Goal: Information Seeking & Learning: Check status

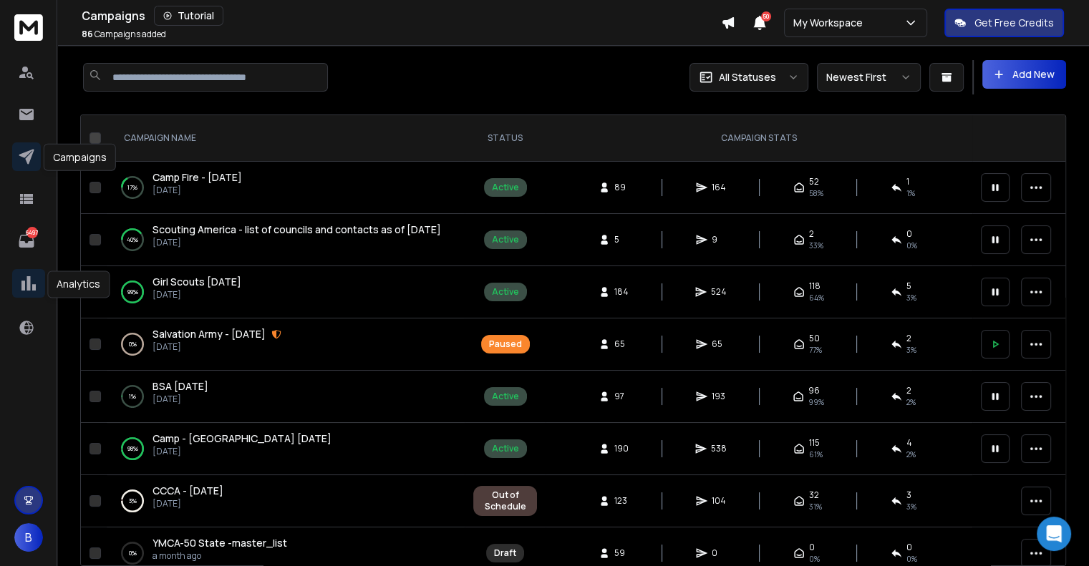
click at [29, 285] on icon at bounding box center [28, 283] width 14 height 14
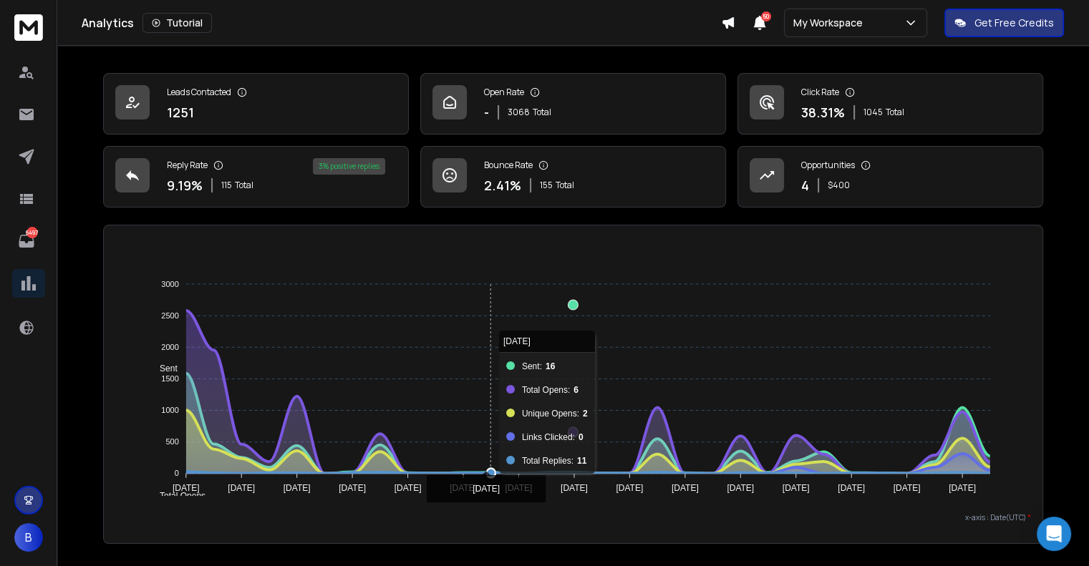
scroll to position [57, 0]
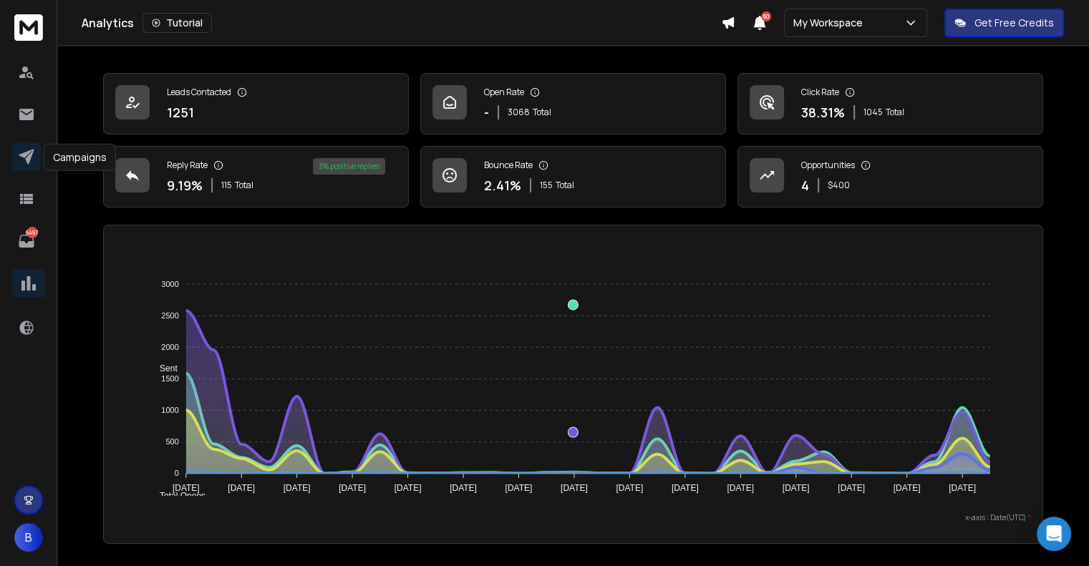
click at [29, 146] on link at bounding box center [26, 156] width 29 height 29
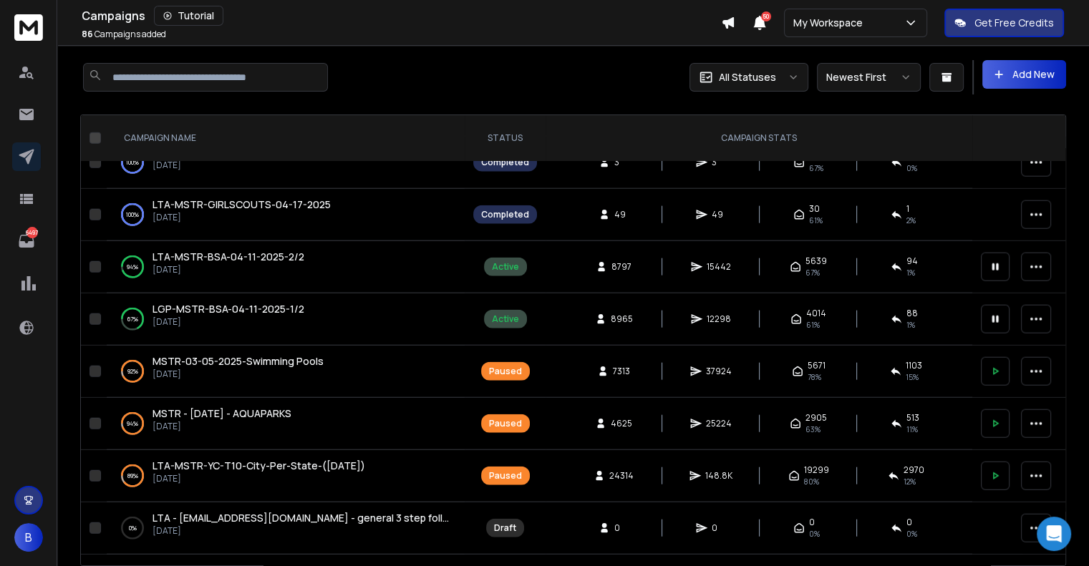
scroll to position [3422, 0]
click at [309, 303] on div "67 % LGP-MSTR-BSA-04-11-2025-1/2 6 months ago" at bounding box center [285, 320] width 329 height 34
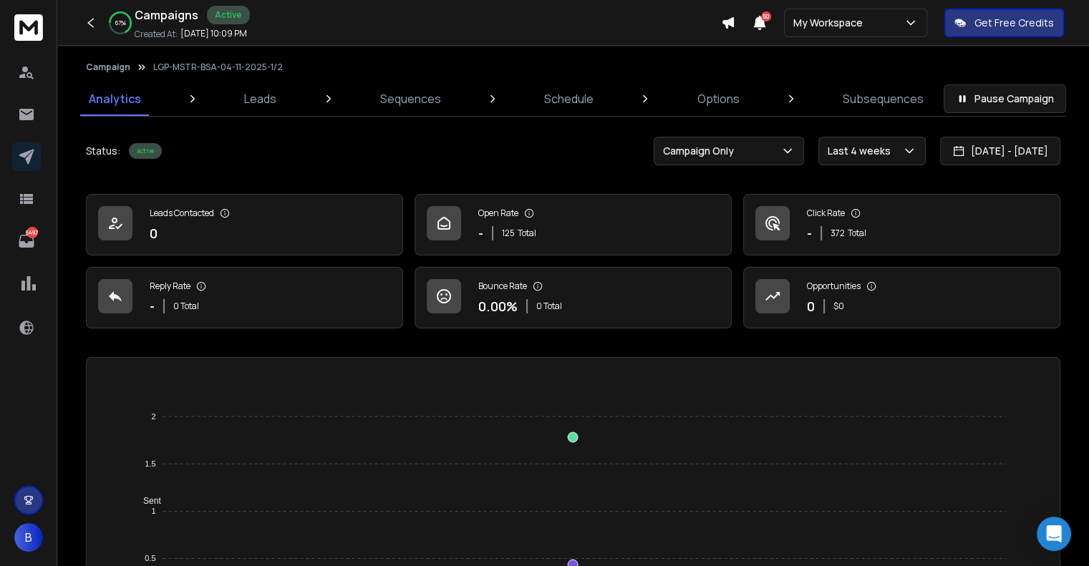
scroll to position [3, 0]
click at [876, 105] on p "Subsequences" at bounding box center [883, 100] width 81 height 17
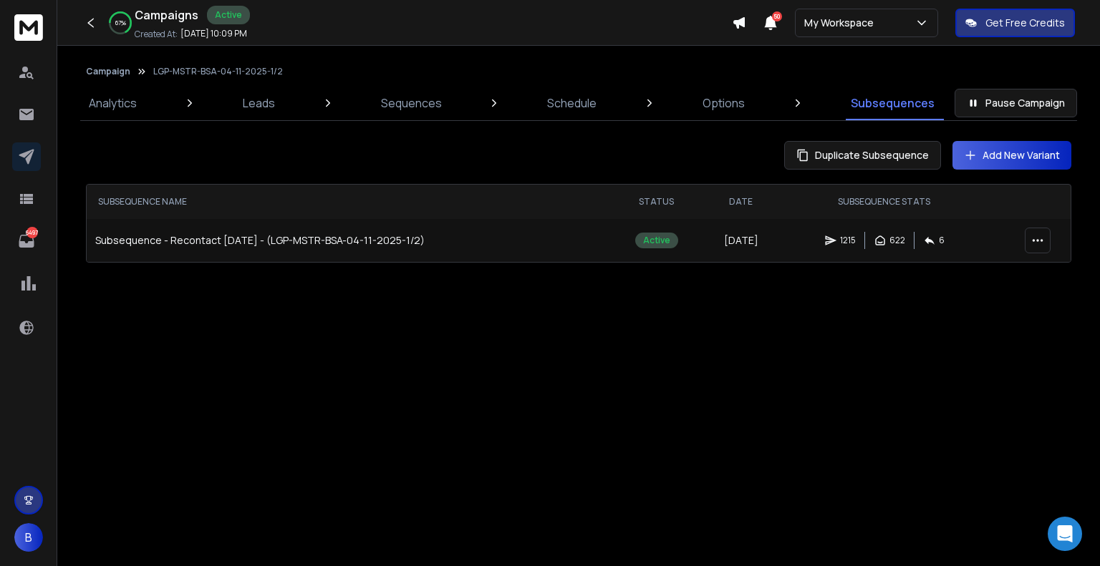
click at [512, 238] on td "Subsequence - Recontact 10/13/2025 - (LGP-MSTR-BSA-04-11-2025-1/2)" at bounding box center [349, 240] width 524 height 43
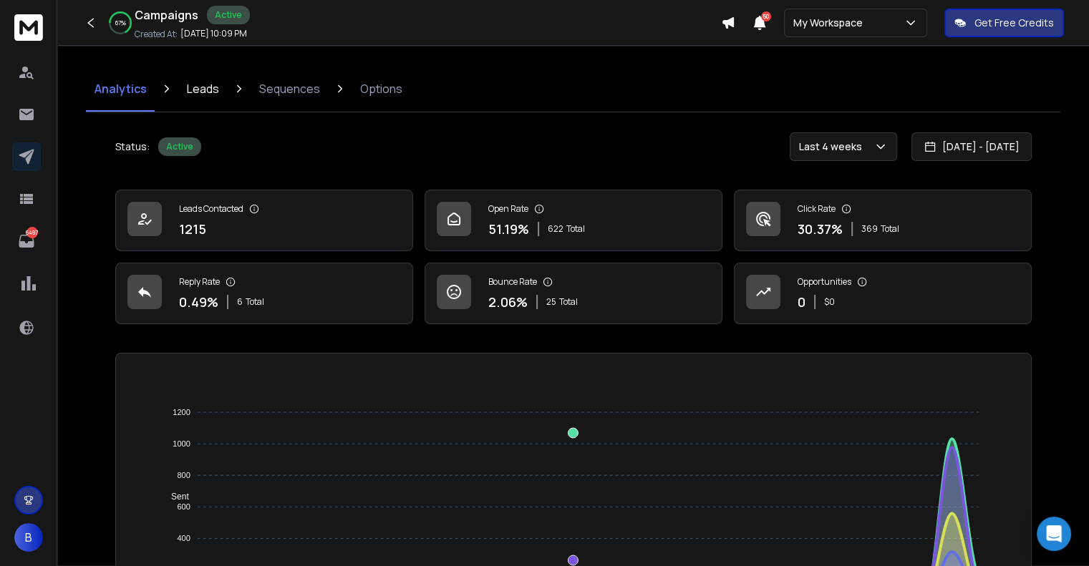
click at [203, 89] on p "Leads" at bounding box center [203, 88] width 32 height 17
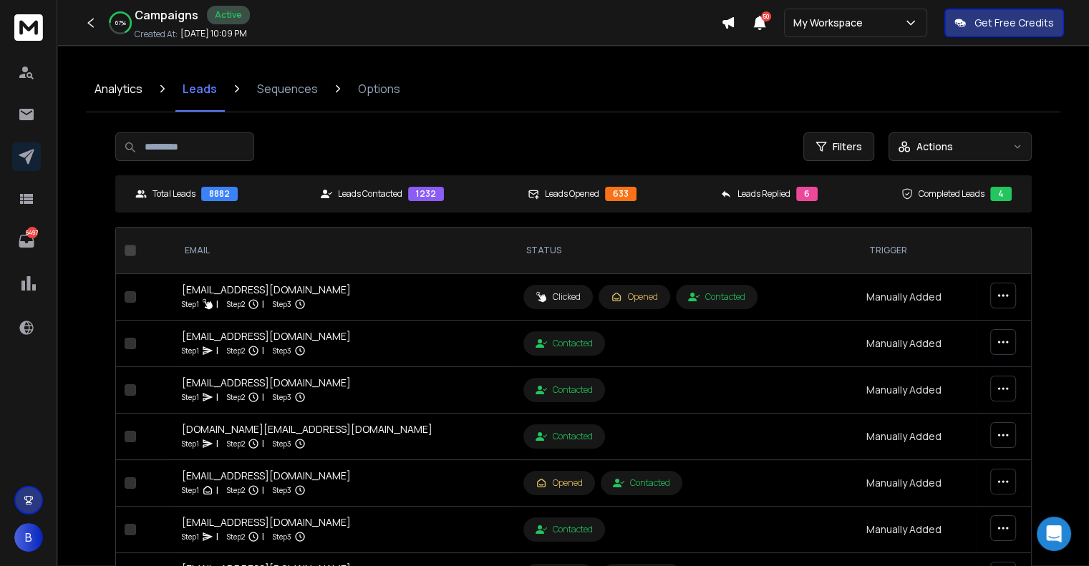
click at [129, 90] on p "Analytics" at bounding box center [119, 88] width 48 height 17
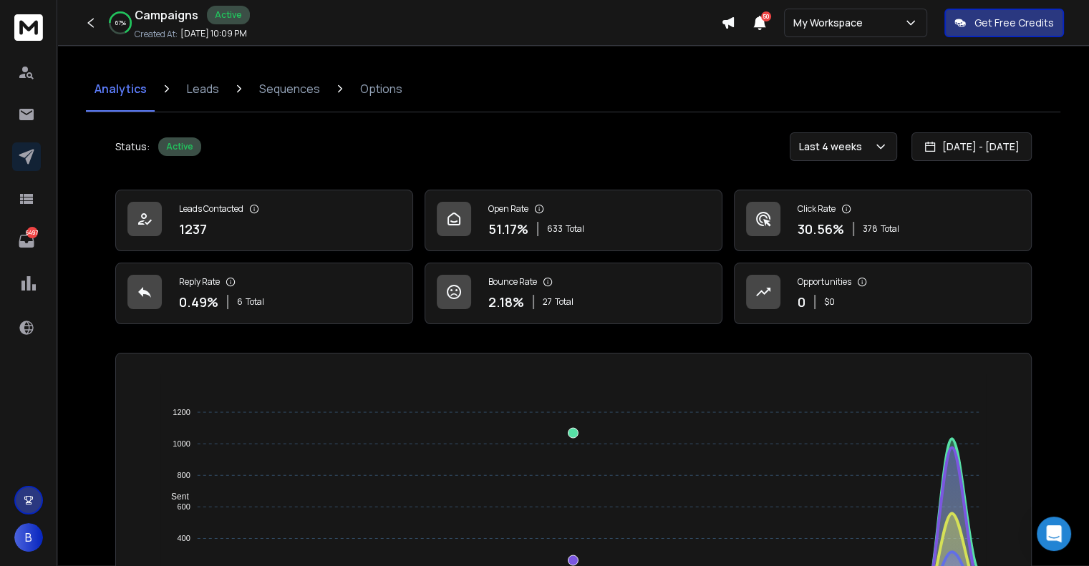
click at [500, 39] on div "67 % Campaigns Active Created At: Apr 11, 2025, 10:09 PM 50 My Workspace Get Fr…" at bounding box center [544, 23] width 1089 height 46
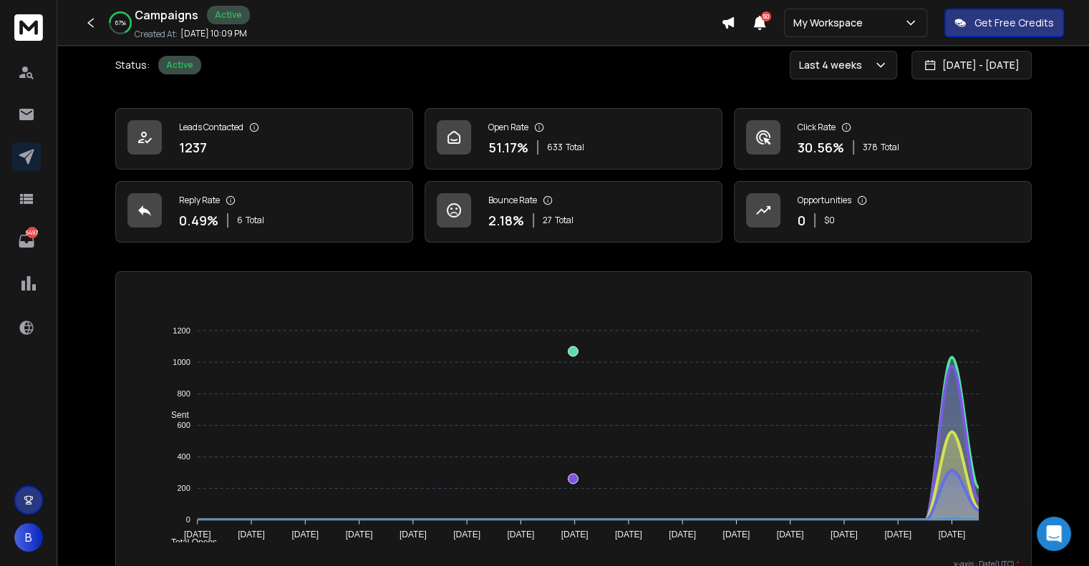
scroll to position [83, 0]
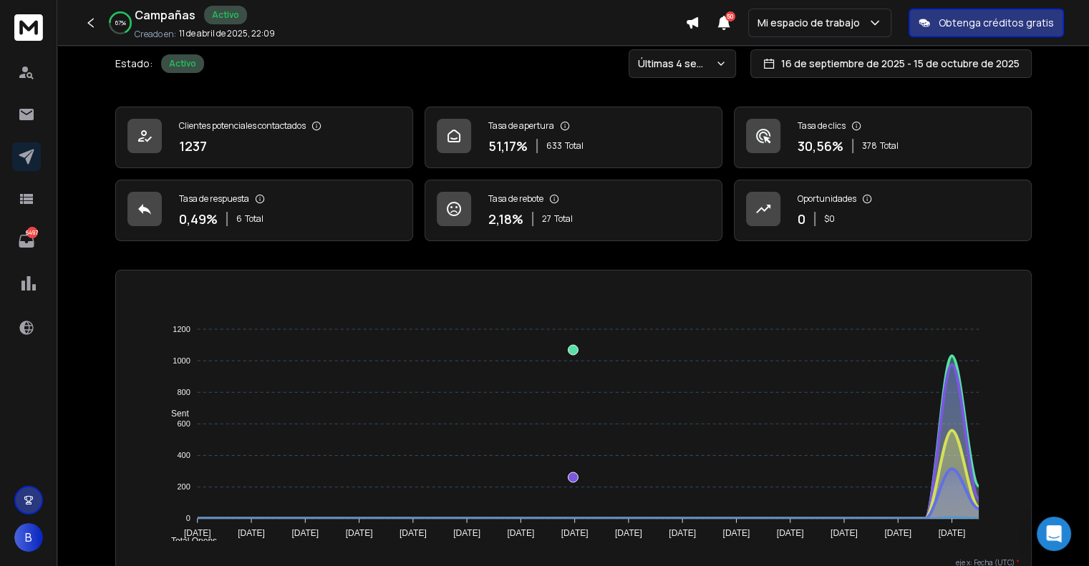
click at [997, 337] on div "Sent Total Opens Unique Opens Links Clicked Total Replies 1200 1200 1000 1000 8…" at bounding box center [573, 421] width 892 height 261
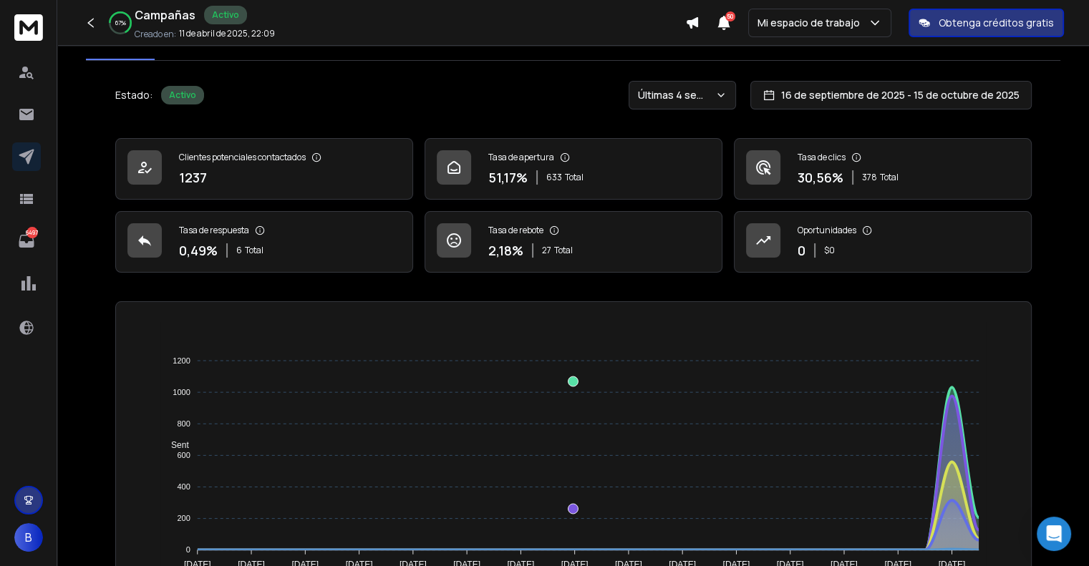
scroll to position [0, 0]
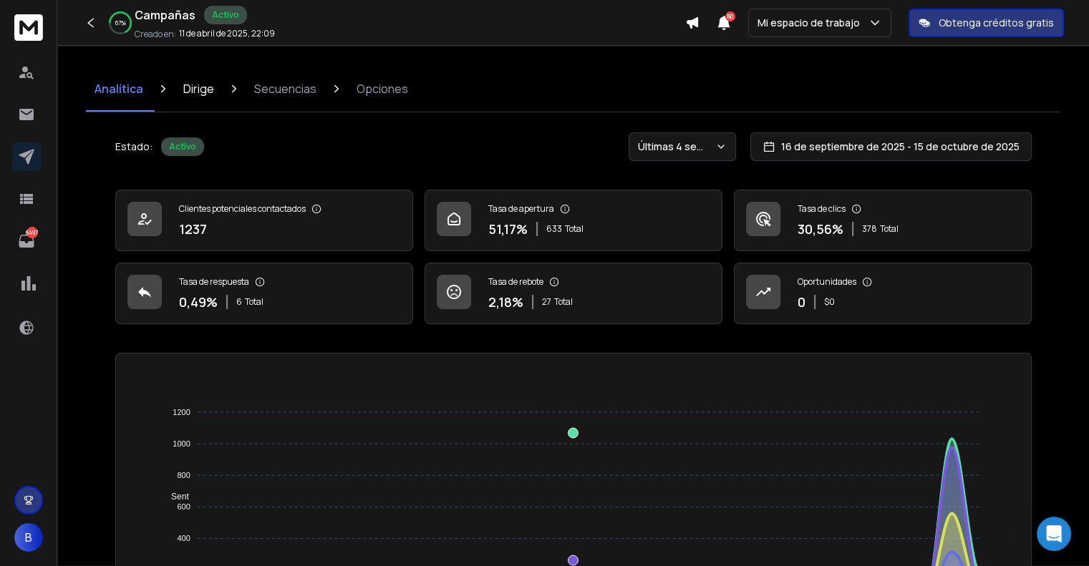
click at [202, 91] on font "Dirige" at bounding box center [198, 89] width 31 height 16
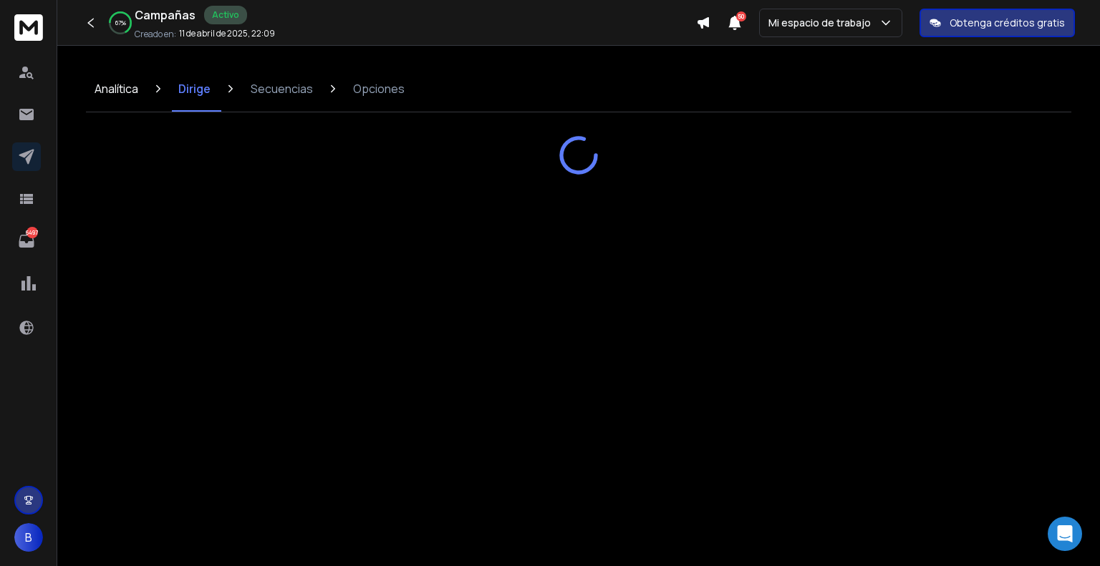
click at [112, 87] on font "Analítica" at bounding box center [117, 89] width 44 height 16
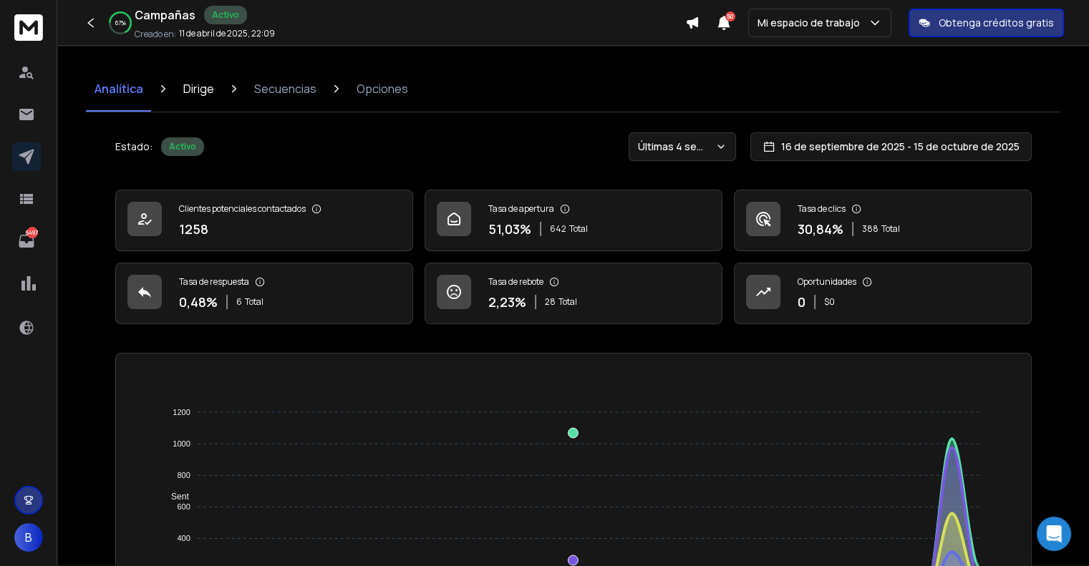
click at [198, 84] on font "Dirige" at bounding box center [198, 89] width 31 height 16
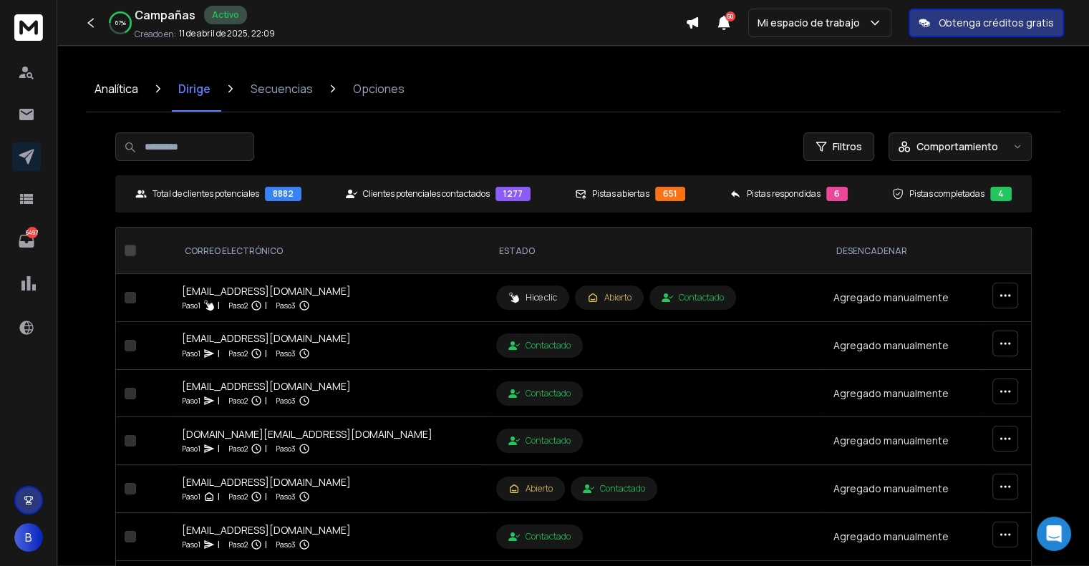
click at [116, 86] on font "Analítica" at bounding box center [117, 89] width 44 height 16
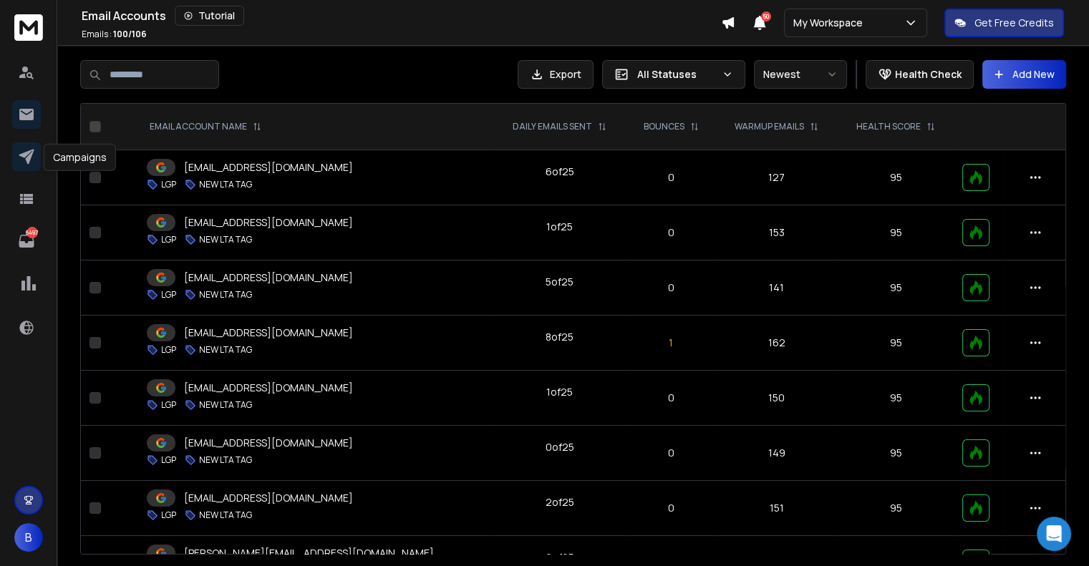
click at [21, 161] on icon at bounding box center [26, 156] width 17 height 17
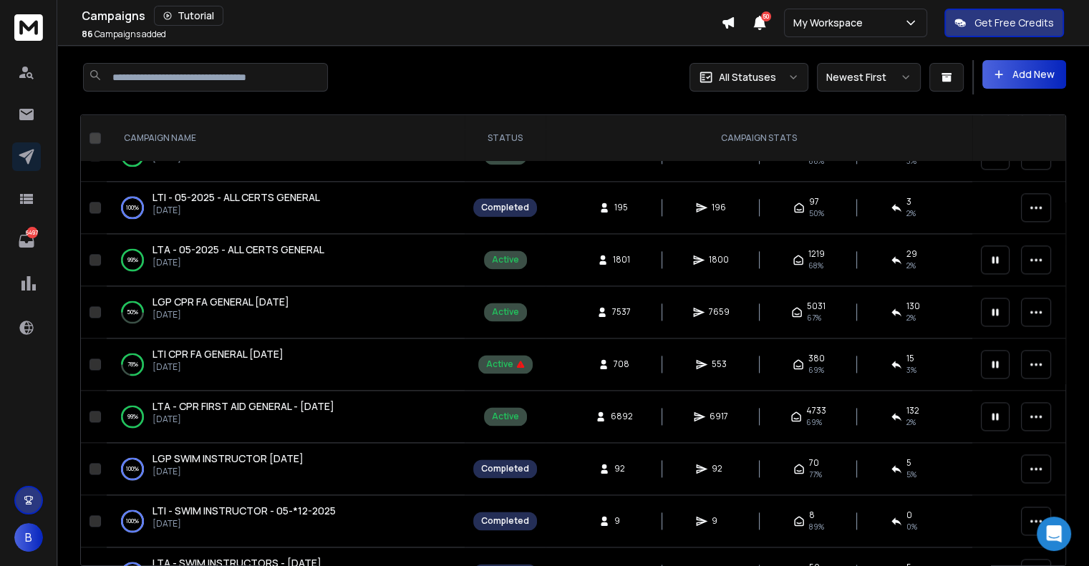
scroll to position [1908, 0]
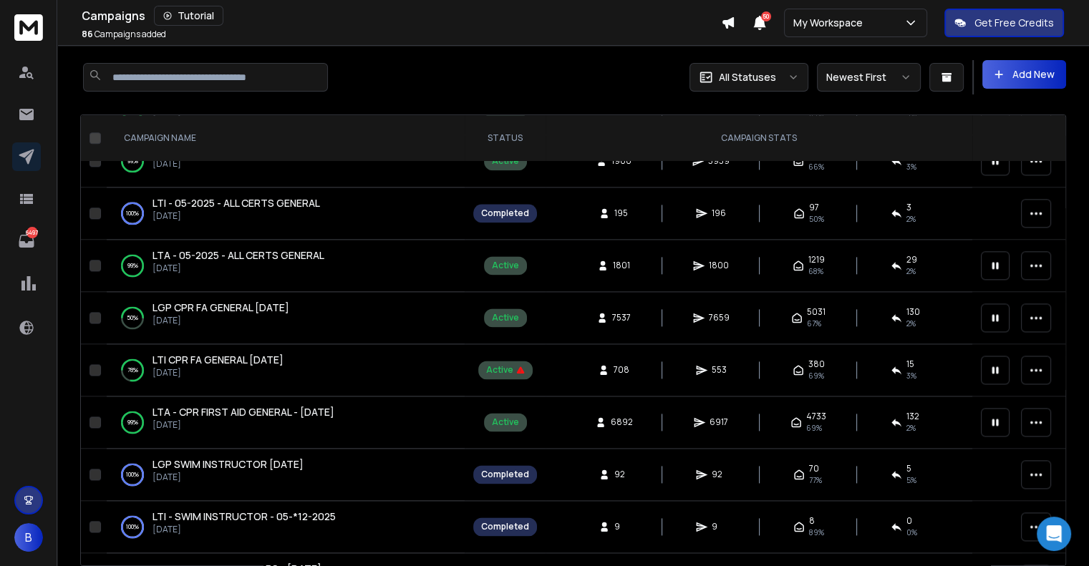
click at [374, 309] on div "50 % LGP CPR FA GENERAL [DATE] [DATE]" at bounding box center [285, 318] width 329 height 34
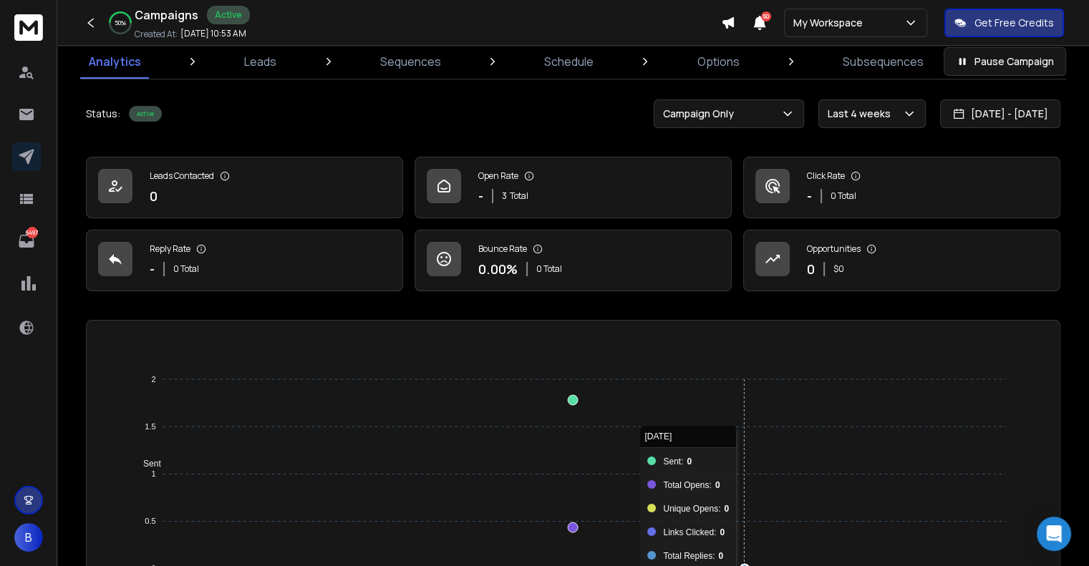
scroll to position [39, 0]
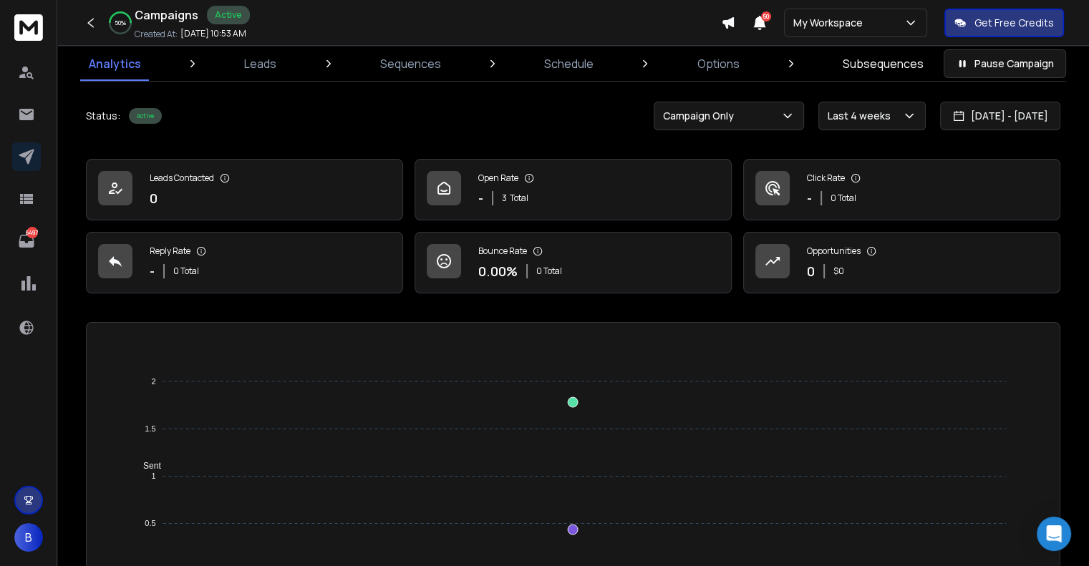
click at [866, 62] on p "Subsequences" at bounding box center [883, 63] width 81 height 17
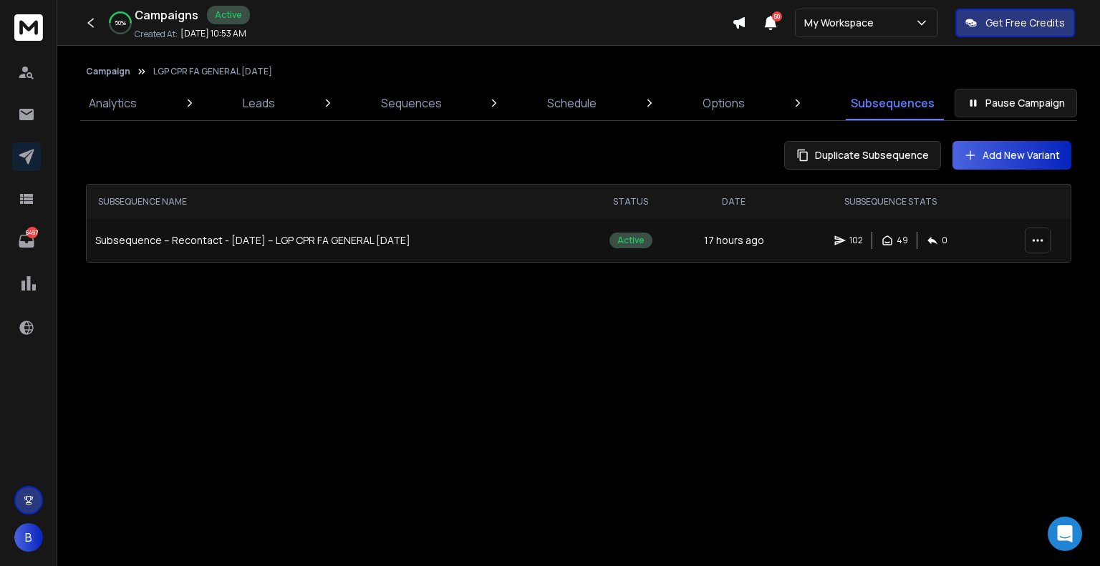
click at [503, 248] on td "Subsequence – Recontact - [DATE] – LGP CPR FA GENERAL [DATE]" at bounding box center [336, 240] width 499 height 43
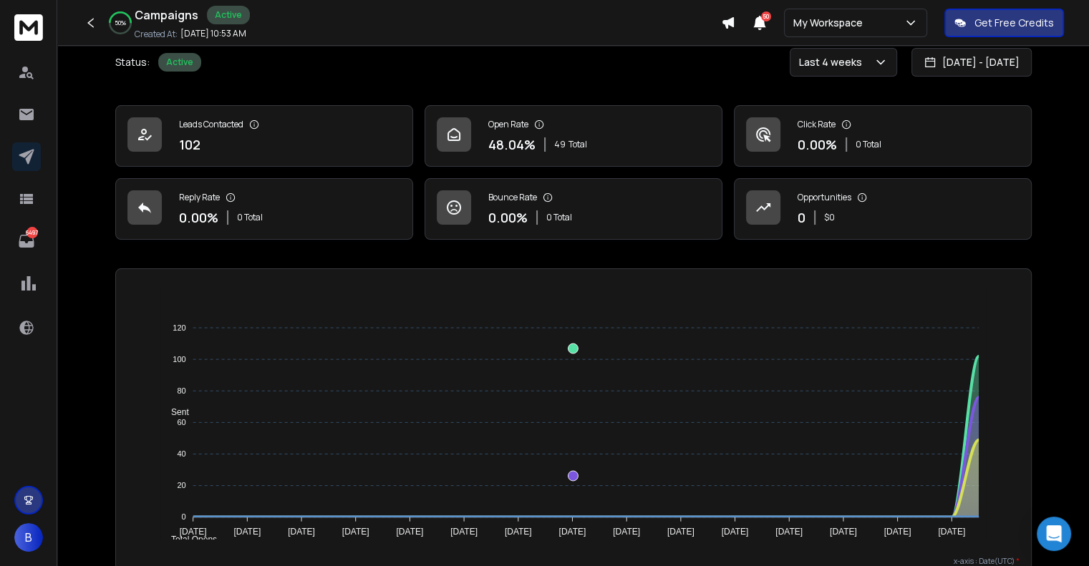
scroll to position [50, 0]
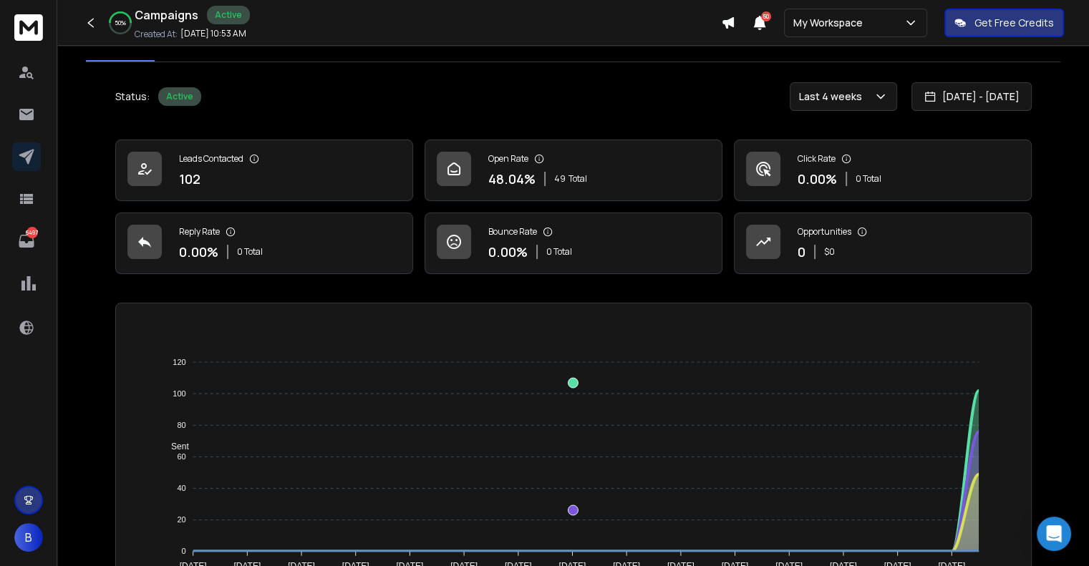
click at [170, 154] on link "Leads Contacted 102" at bounding box center [264, 171] width 298 height 62
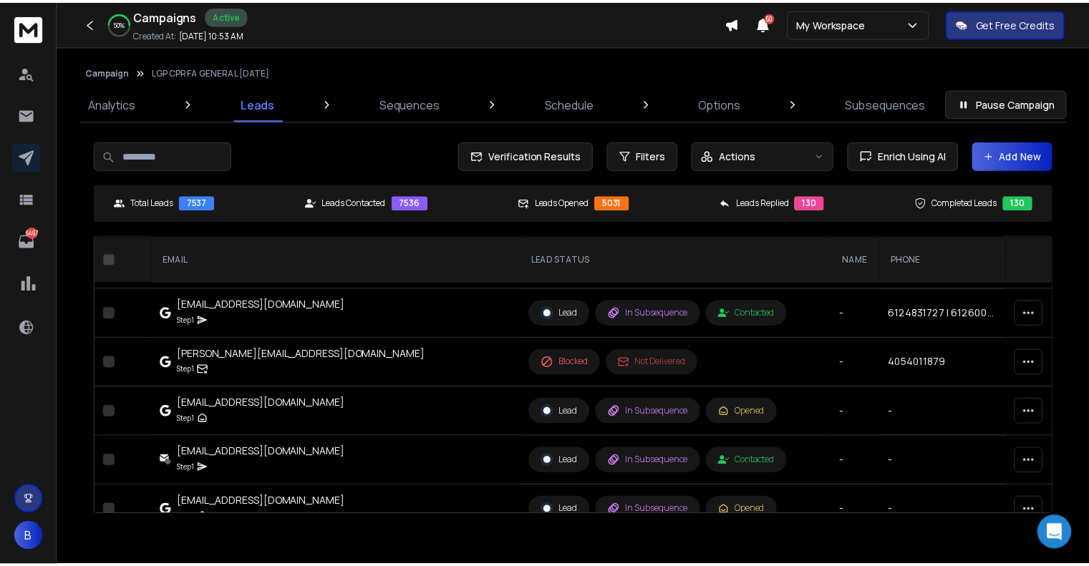
scroll to position [13039, 0]
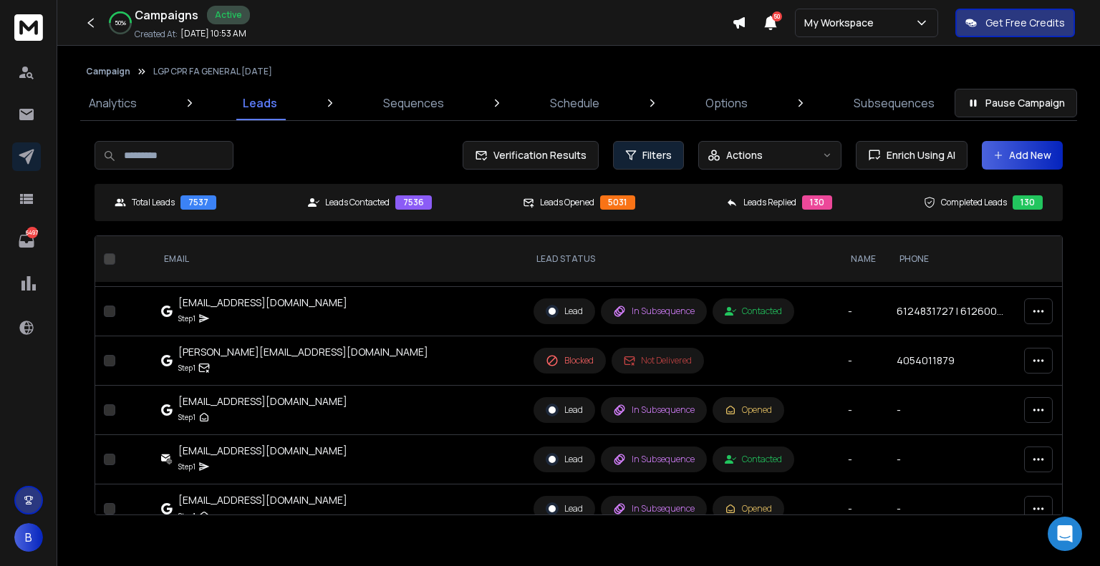
click at [672, 153] on span "Filters" at bounding box center [656, 155] width 29 height 14
click at [896, 111] on p "Subsequences" at bounding box center [893, 103] width 81 height 17
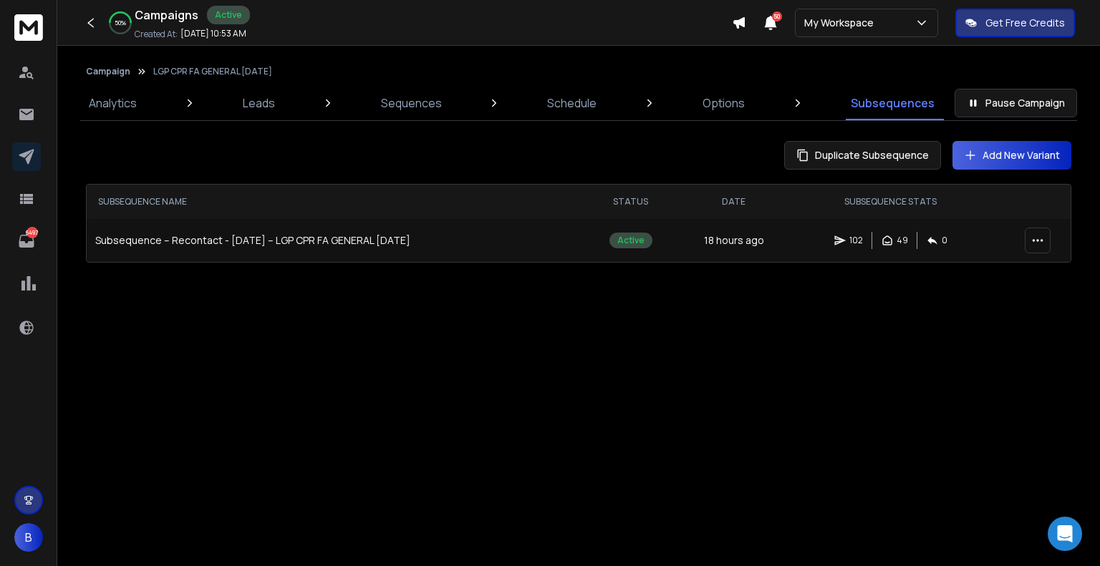
click at [525, 236] on td "Subsequence – Recontact - [DATE] – LGP CPR FA GENERAL [DATE]" at bounding box center [336, 240] width 499 height 43
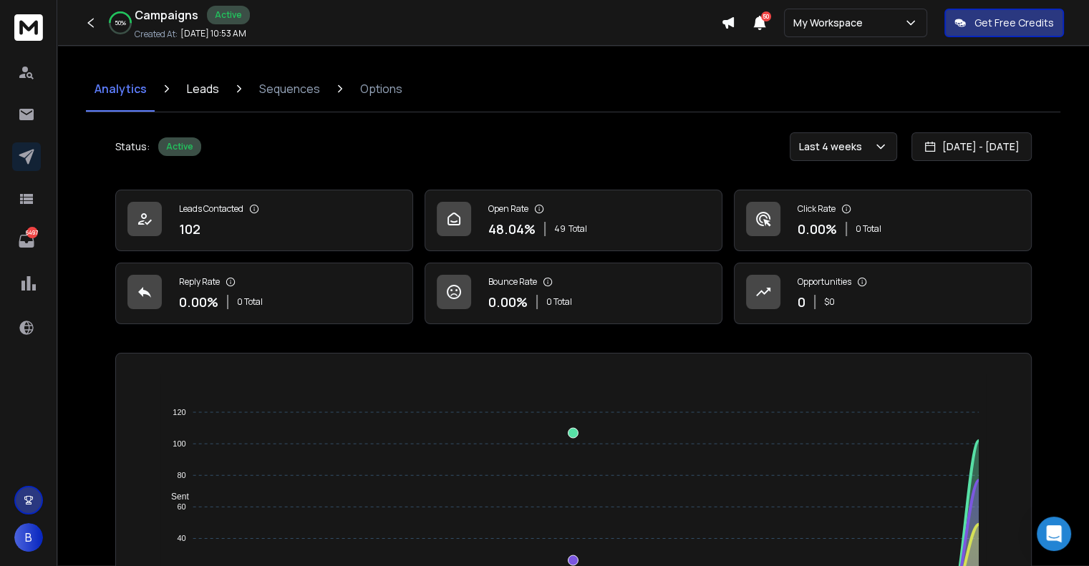
click at [209, 92] on p "Leads" at bounding box center [203, 88] width 32 height 17
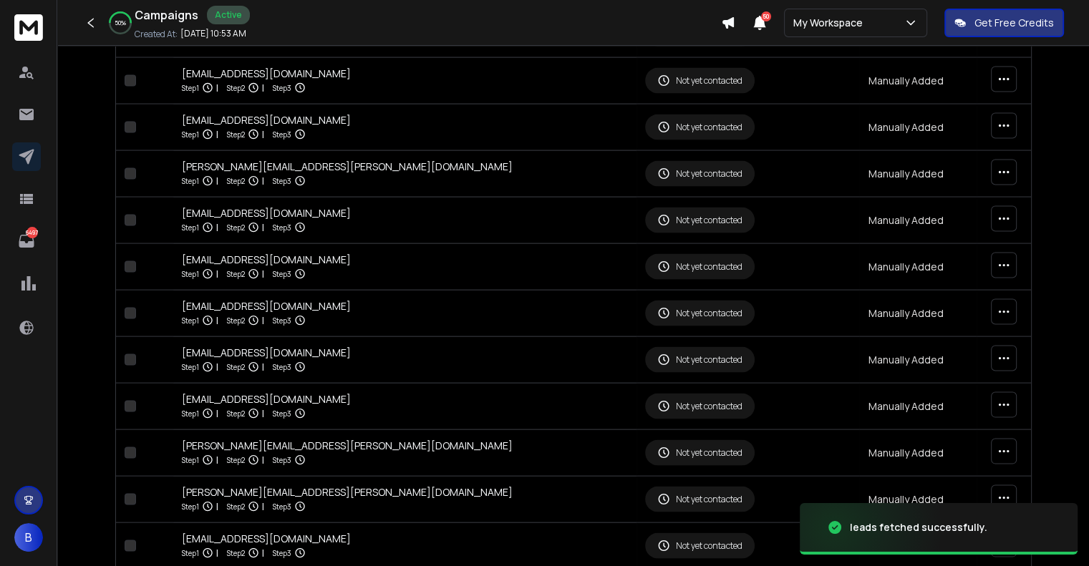
scroll to position [57756, 0]
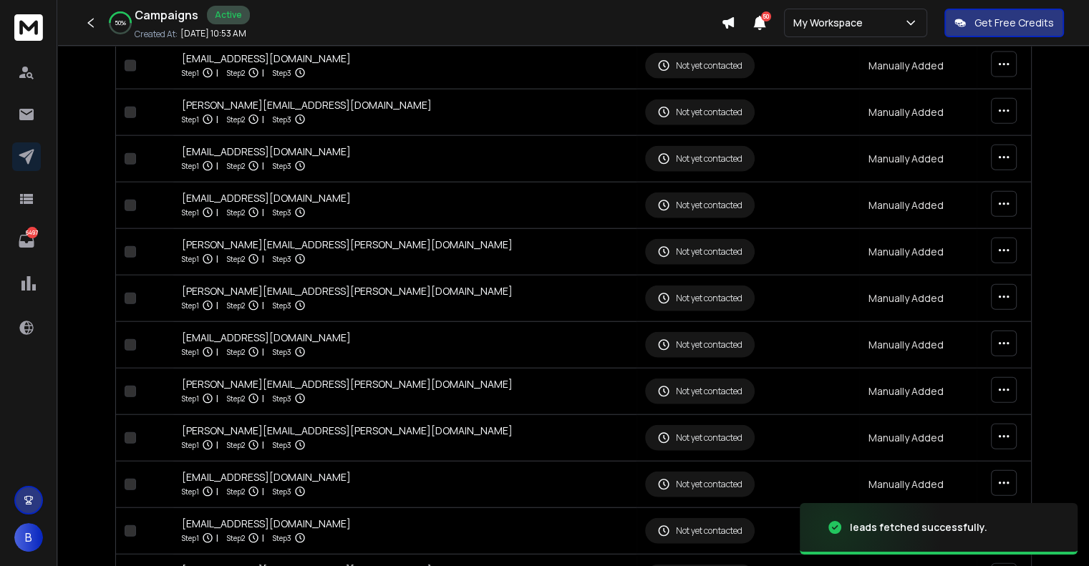
click at [949, 508] on td "Manually Added" at bounding box center [917, 531] width 117 height 47
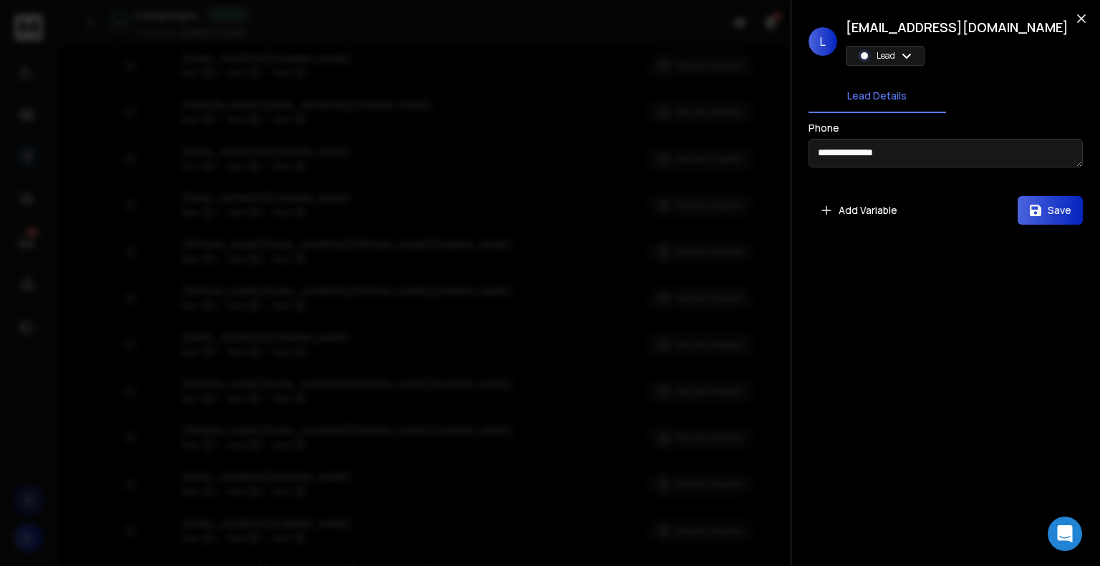
click at [1081, 16] on icon "button" at bounding box center [1081, 18] width 14 height 14
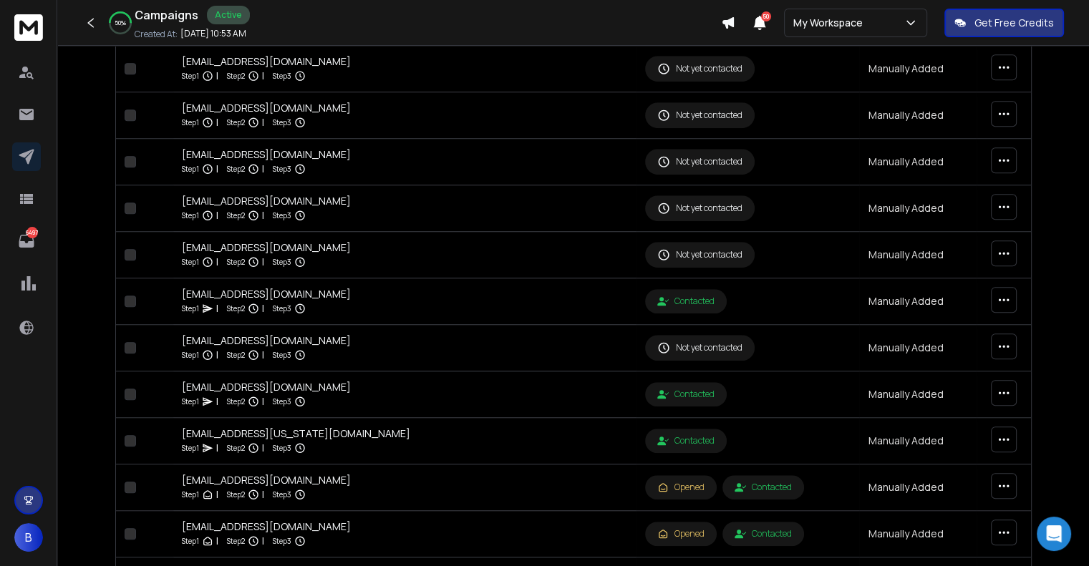
scroll to position [1021, 0]
click at [760, 295] on div "Contacted" at bounding box center [747, 300] width 205 height 24
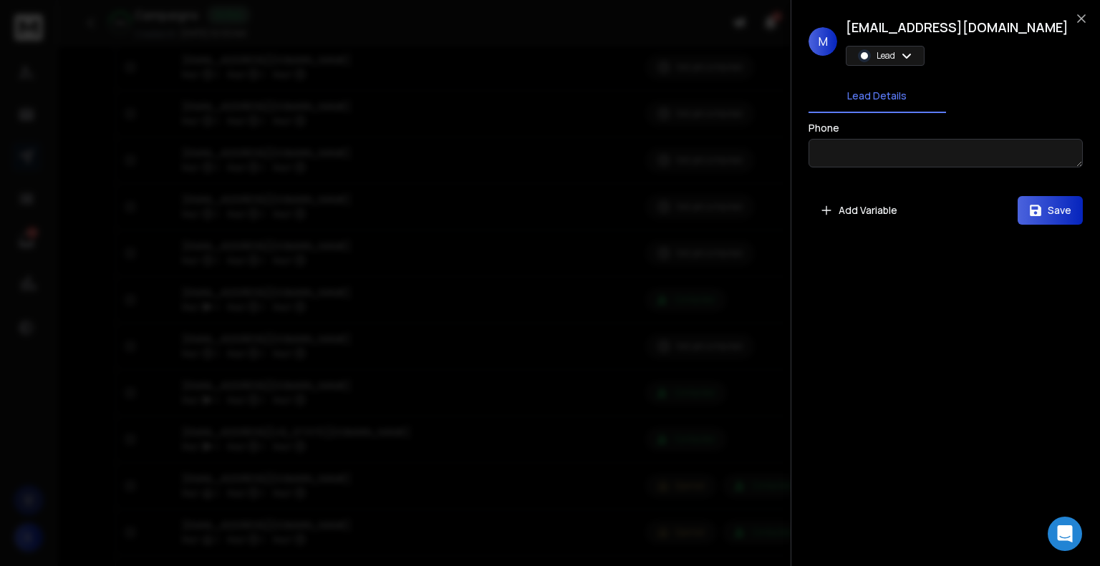
click at [1008, 117] on div "Lead Details Phone Add Variable Save" at bounding box center [945, 152] width 274 height 145
click at [1079, 20] on icon "button" at bounding box center [1081, 18] width 7 height 7
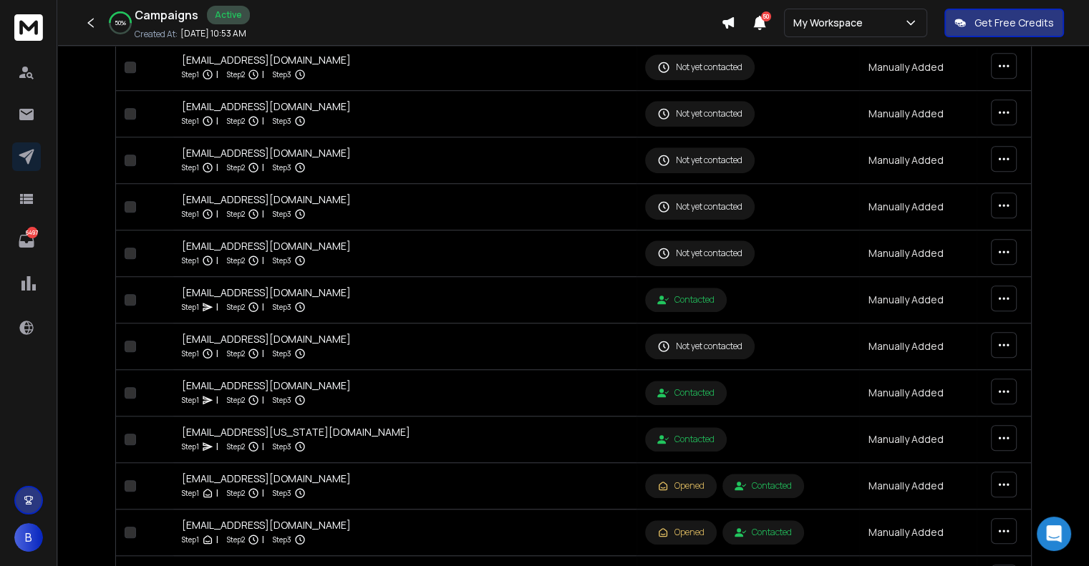
click at [659, 400] on div "Contacted" at bounding box center [747, 393] width 205 height 24
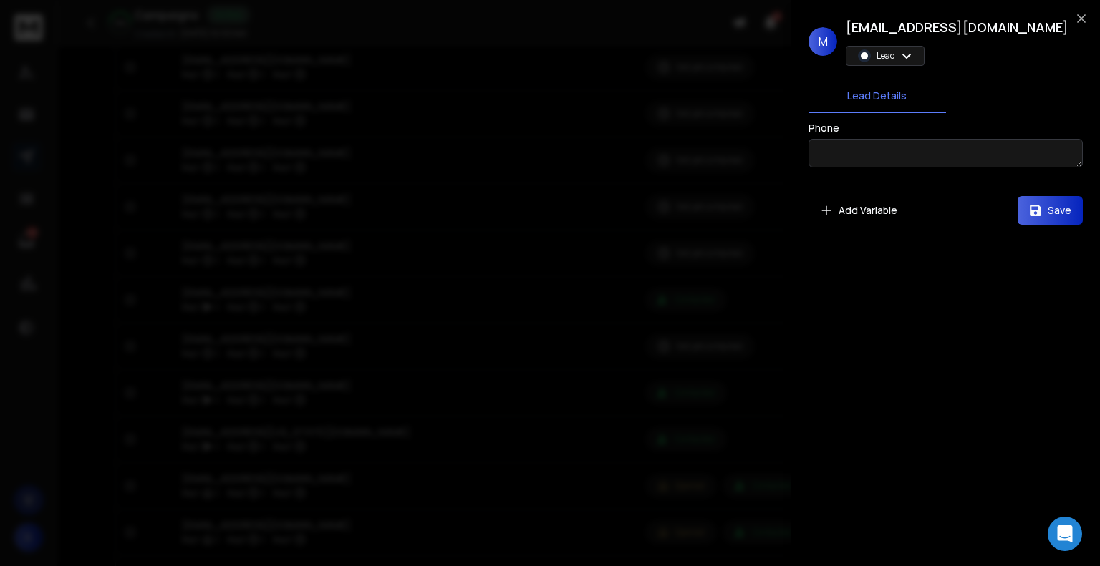
click at [874, 97] on button "Lead Details" at bounding box center [876, 96] width 137 height 33
click at [1079, 16] on icon "button" at bounding box center [1081, 18] width 7 height 7
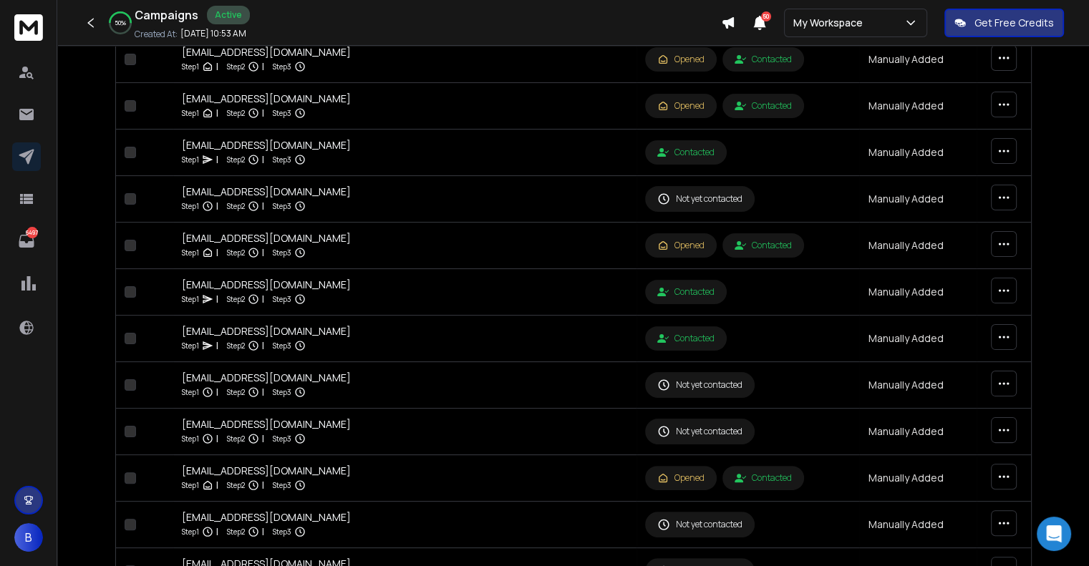
scroll to position [0, 0]
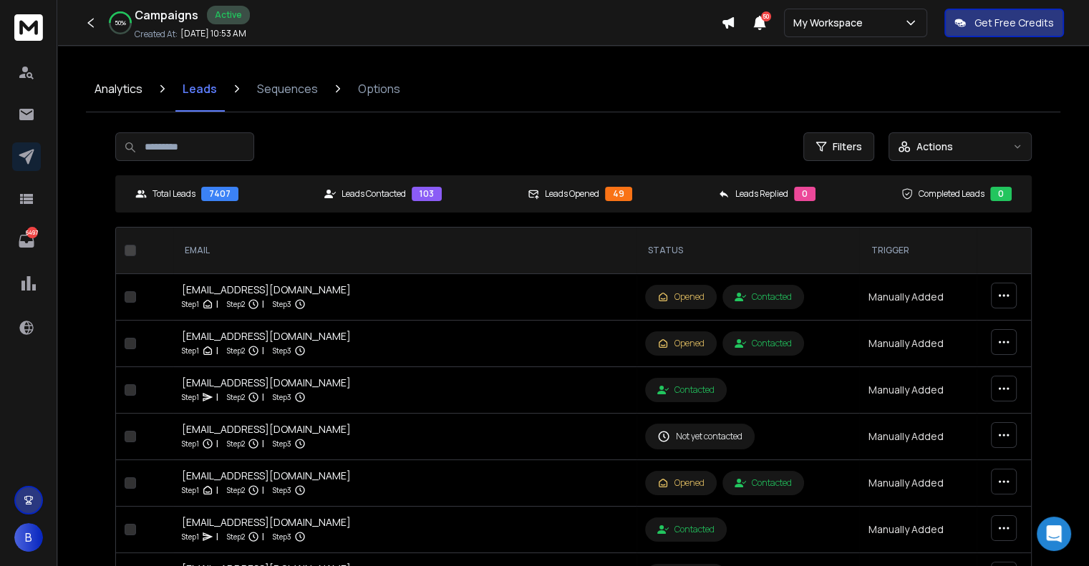
click at [104, 99] on link "Analytics" at bounding box center [118, 89] width 65 height 46
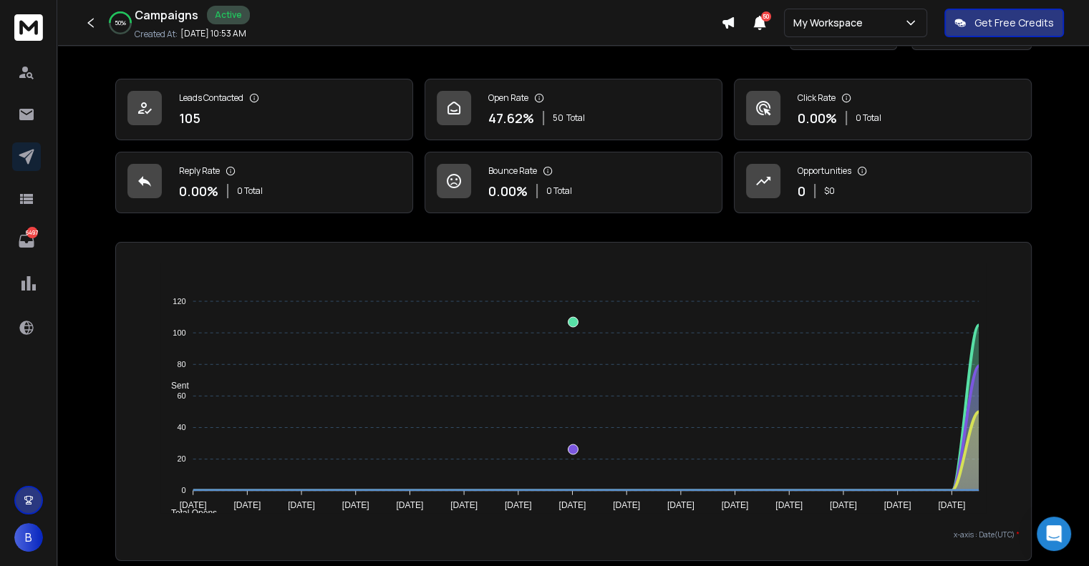
scroll to position [123, 0]
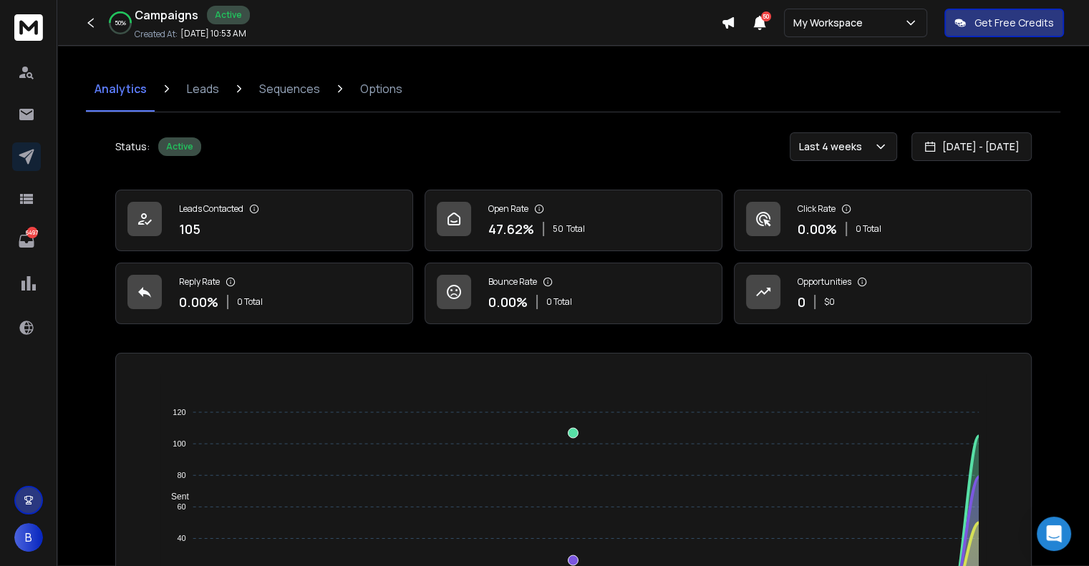
click at [257, 227] on div "105" at bounding box center [219, 229] width 80 height 20
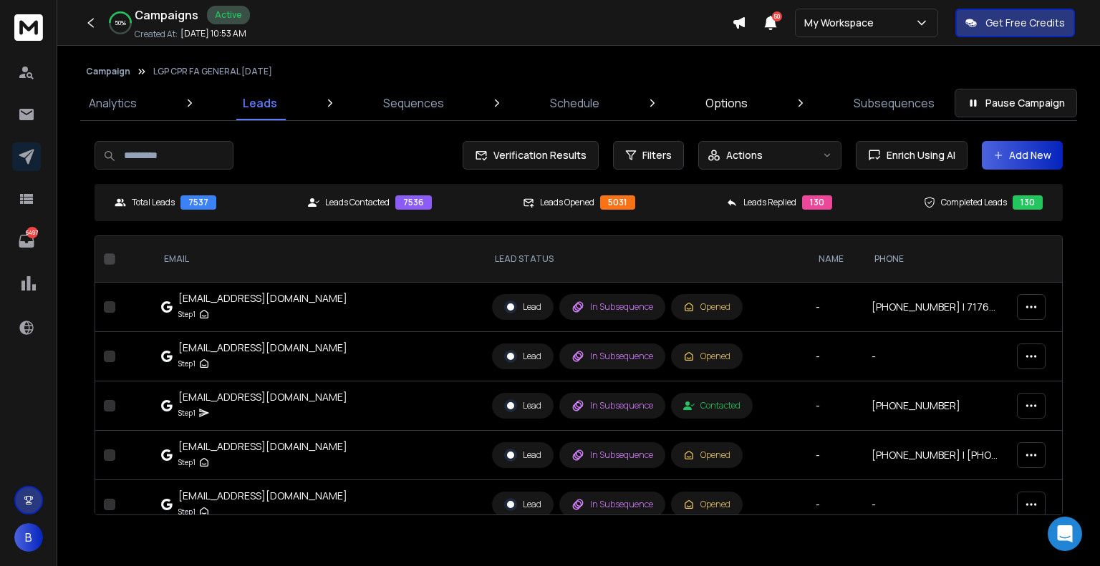
click at [731, 106] on p "Options" at bounding box center [726, 103] width 42 height 17
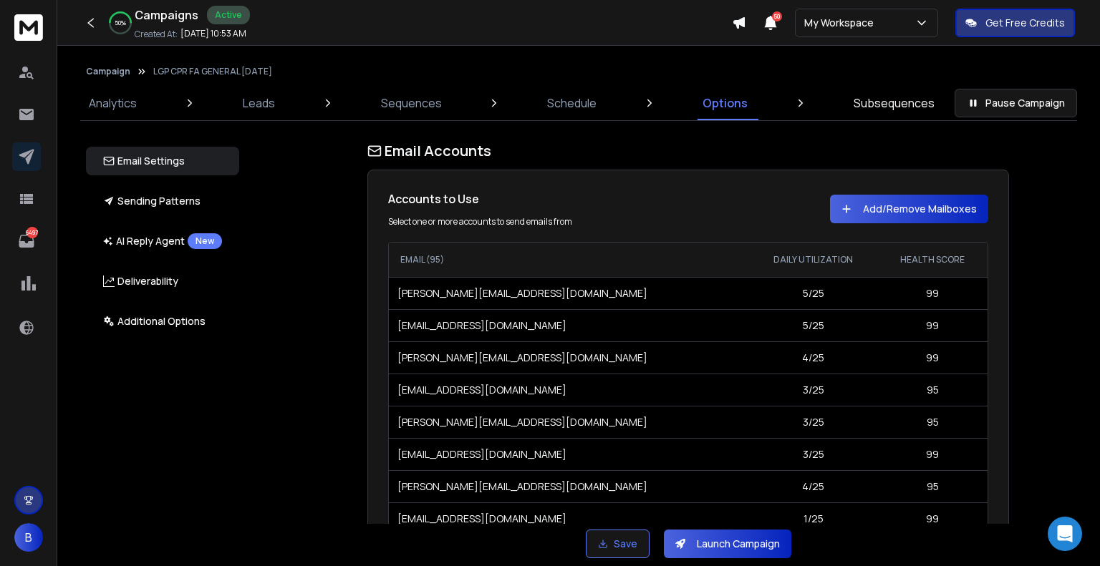
click at [891, 97] on p "Subsequences" at bounding box center [893, 103] width 81 height 17
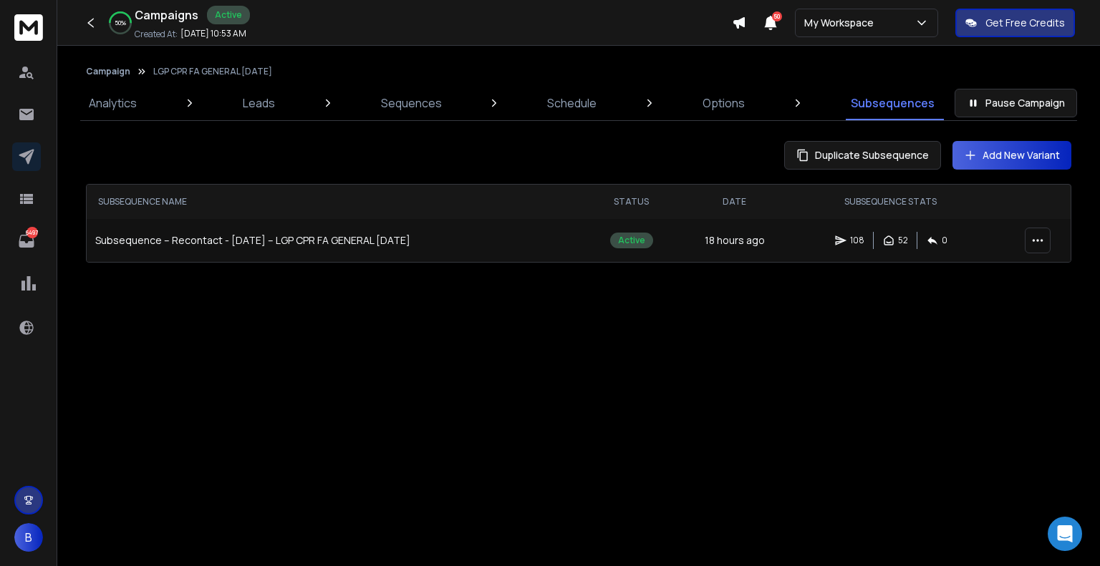
click at [478, 235] on td "Subsequence – Recontact - [DATE] – LGP CPR FA GENERAL [DATE]" at bounding box center [337, 240] width 500 height 43
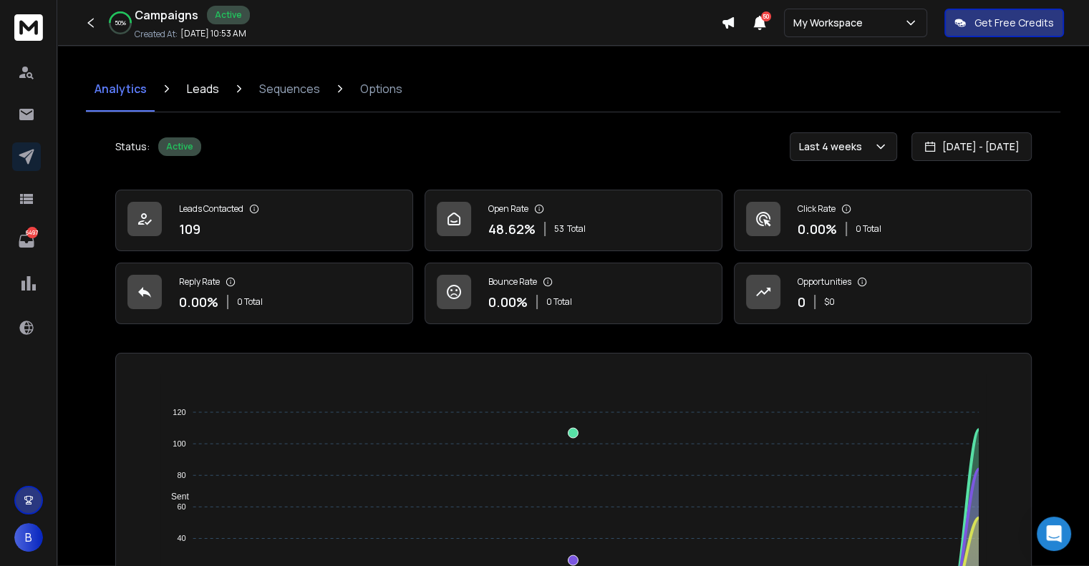
click at [216, 91] on p "Leads" at bounding box center [203, 88] width 32 height 17
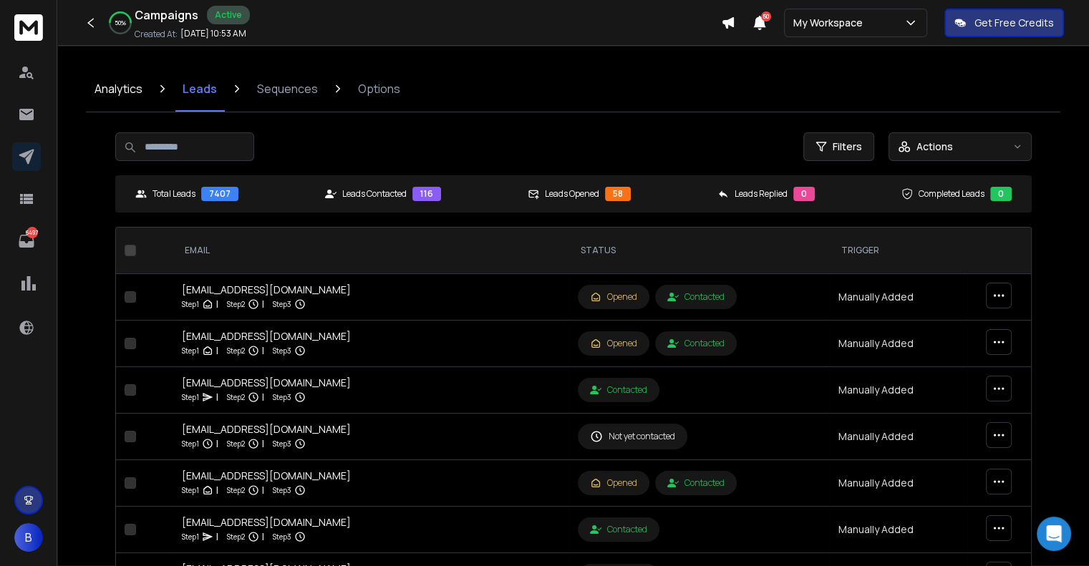
click at [132, 88] on p "Analytics" at bounding box center [119, 88] width 48 height 17
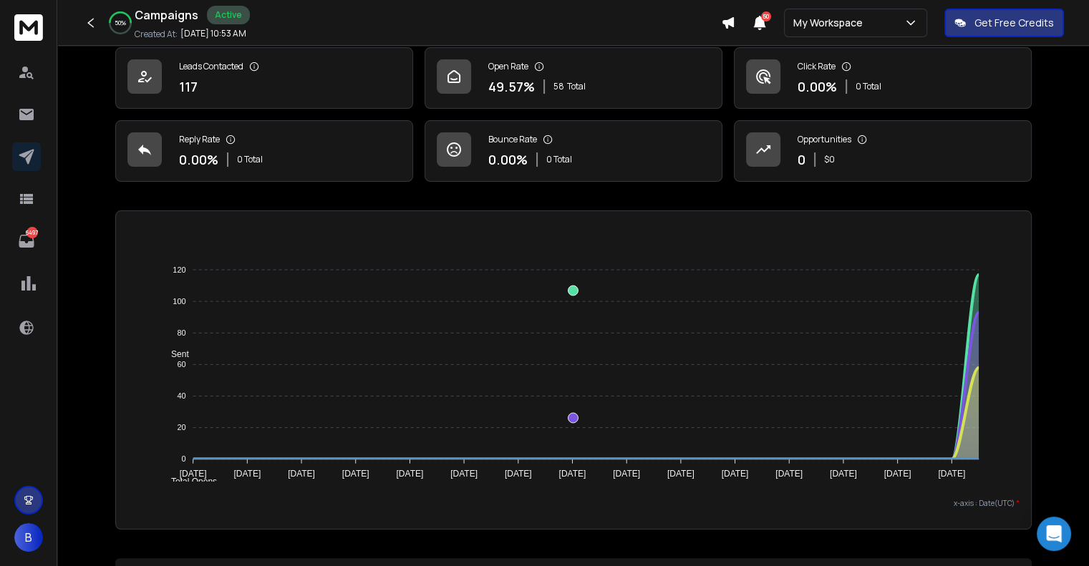
scroll to position [143, 0]
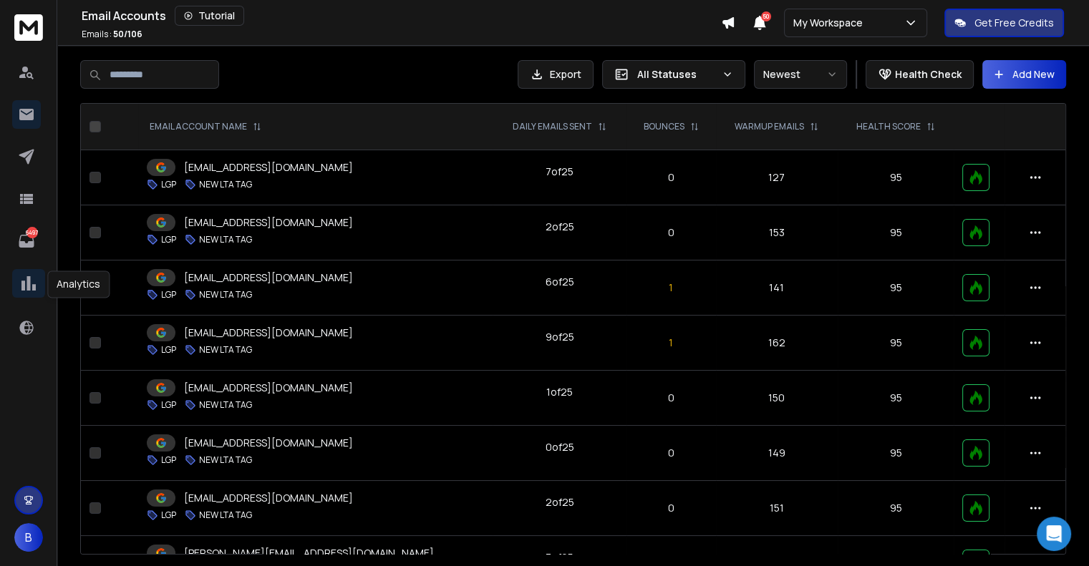
click at [37, 283] on icon at bounding box center [28, 283] width 21 height 21
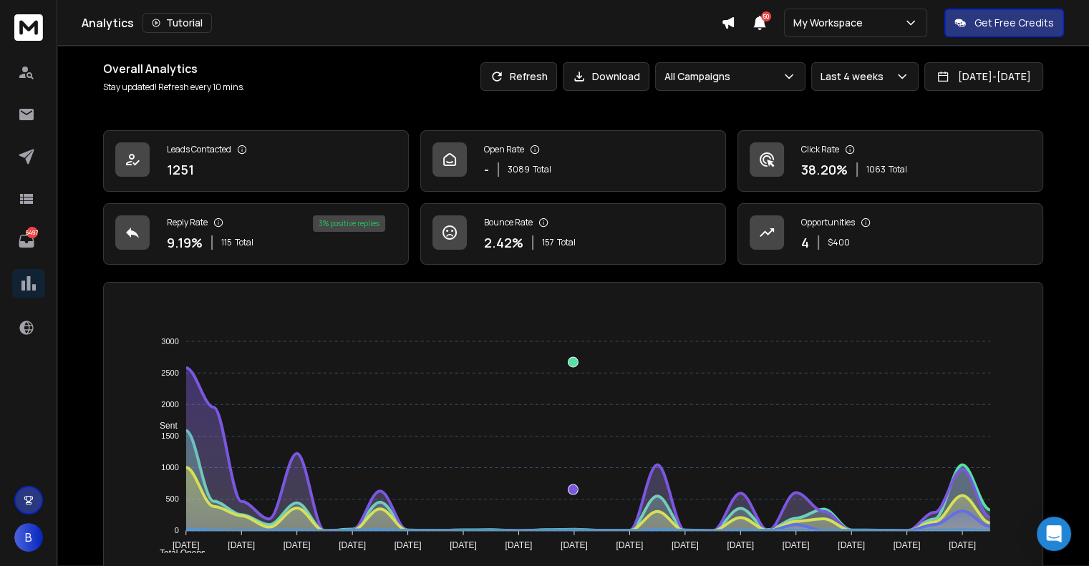
click at [510, 69] on p "Refresh" at bounding box center [529, 76] width 38 height 14
click at [480, 71] on button "Refresh" at bounding box center [518, 76] width 77 height 29
